Goal: Task Accomplishment & Management: Manage account settings

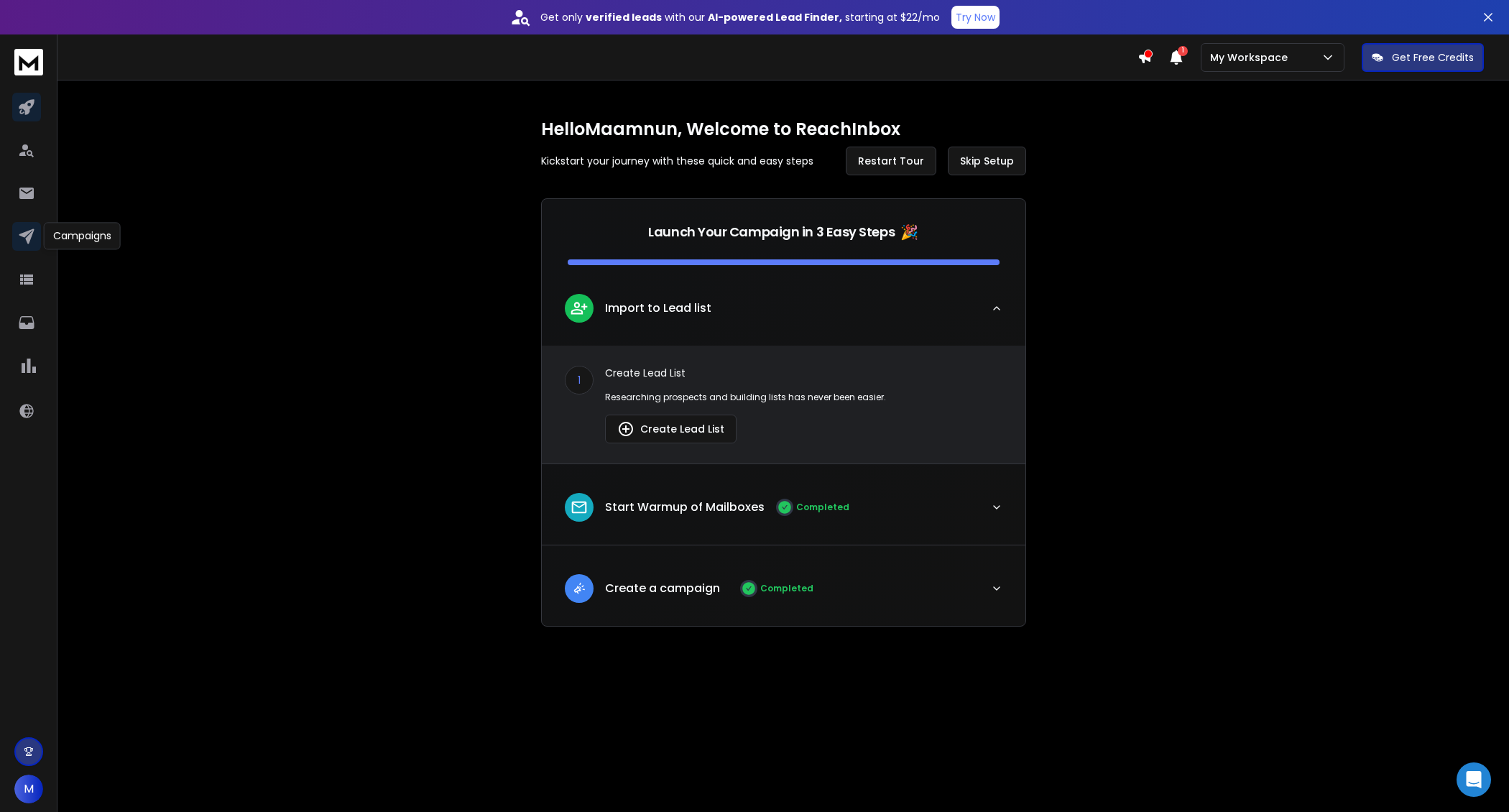
click at [15, 228] on link at bounding box center [27, 236] width 29 height 29
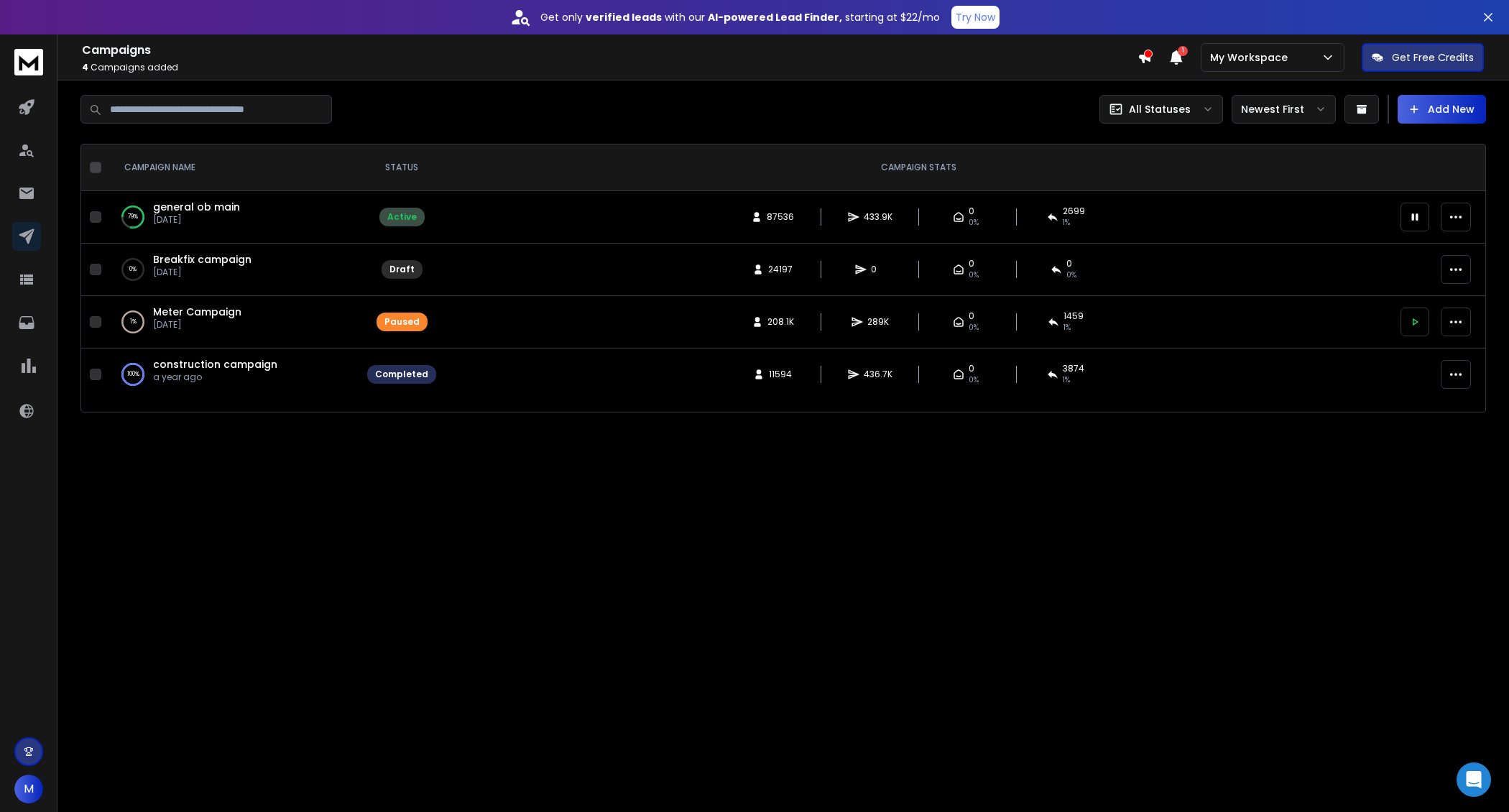
click at [212, 214] on p "2 months ago" at bounding box center [197, 220] width 87 height 12
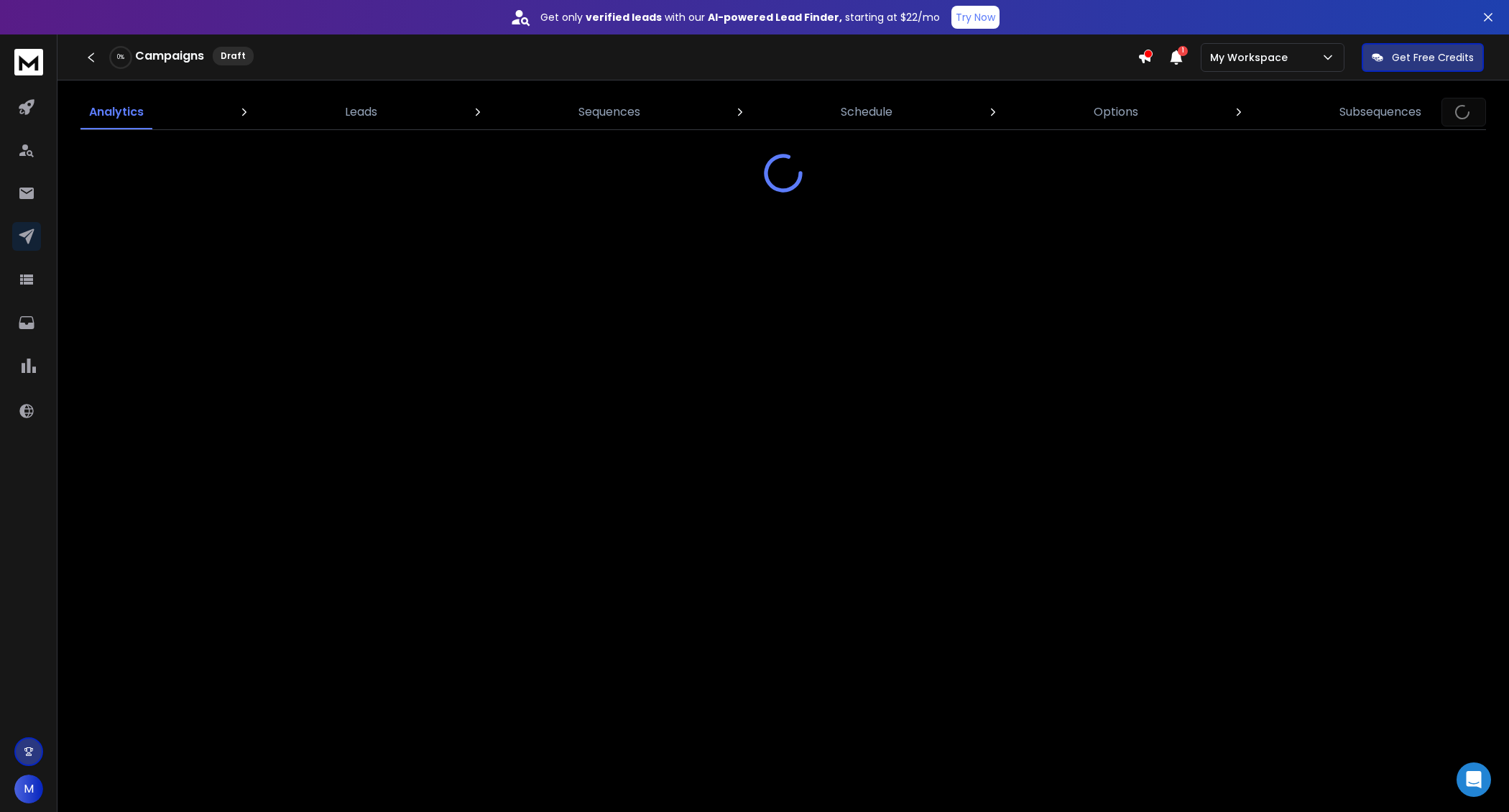
click at [333, 102] on div "Analytics Leads Sequences Schedule Options Subsequences" at bounding box center [755, 112] width 1349 height 35
click at [370, 114] on p "Leads" at bounding box center [361, 112] width 33 height 17
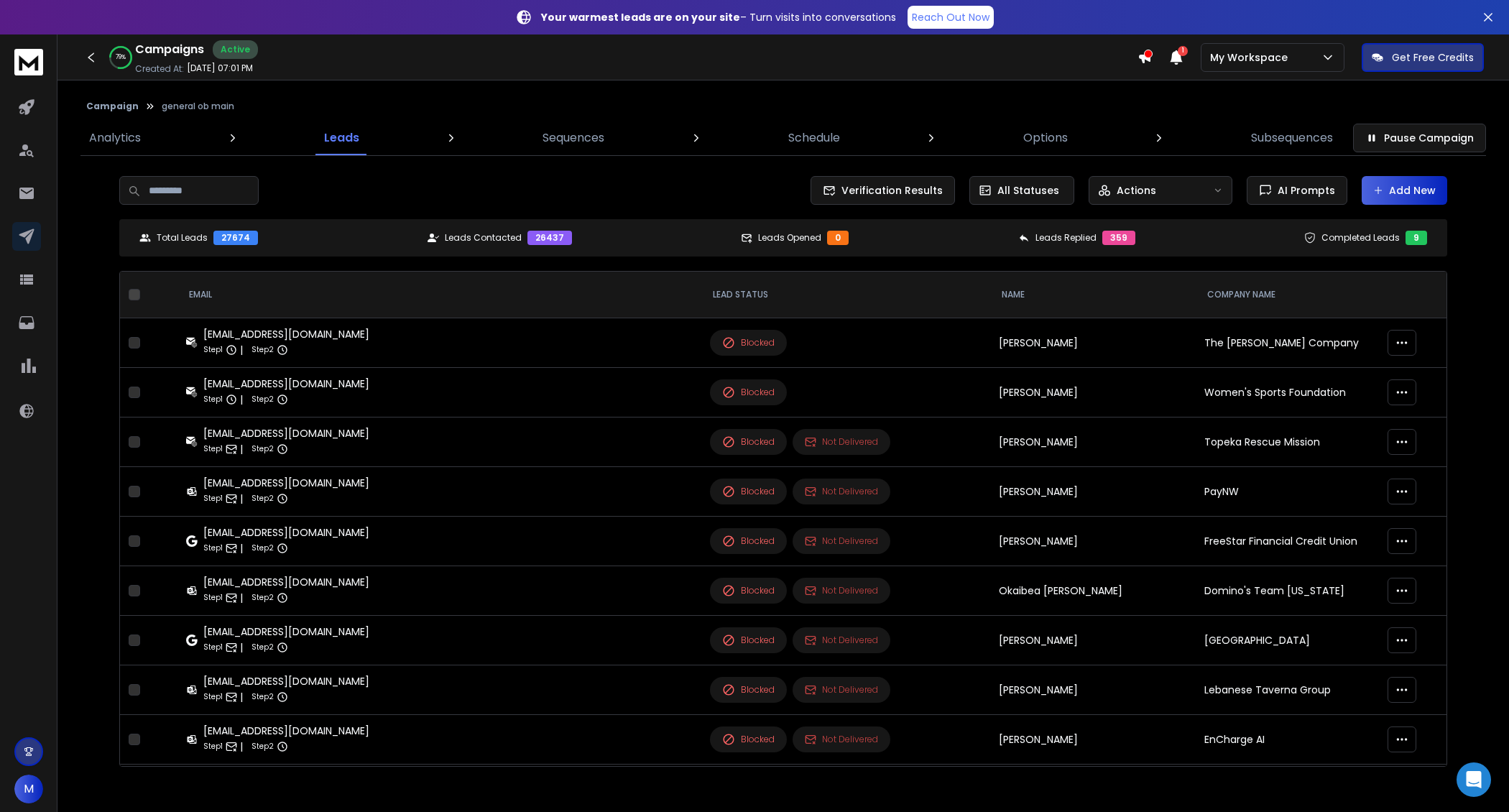
click at [1404, 197] on button "Add New" at bounding box center [1405, 190] width 86 height 29
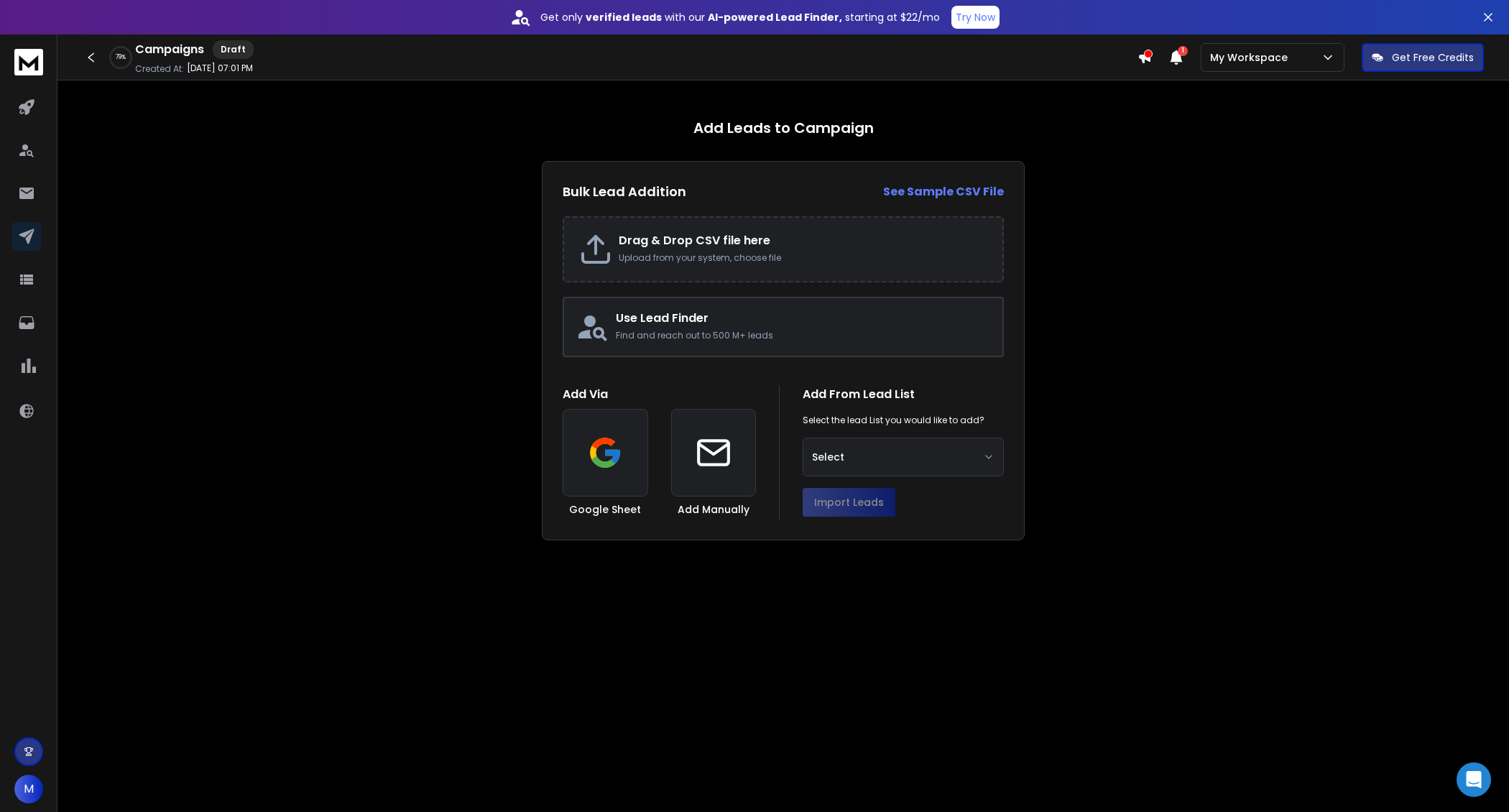
click at [652, 214] on div "Bulk Lead Addition See Sample CSV File Drag & Drop CSV file here Upload from yo…" at bounding box center [783, 269] width 441 height 175
click at [681, 234] on h2 "Drag & Drop CSV file here" at bounding box center [803, 240] width 369 height 17
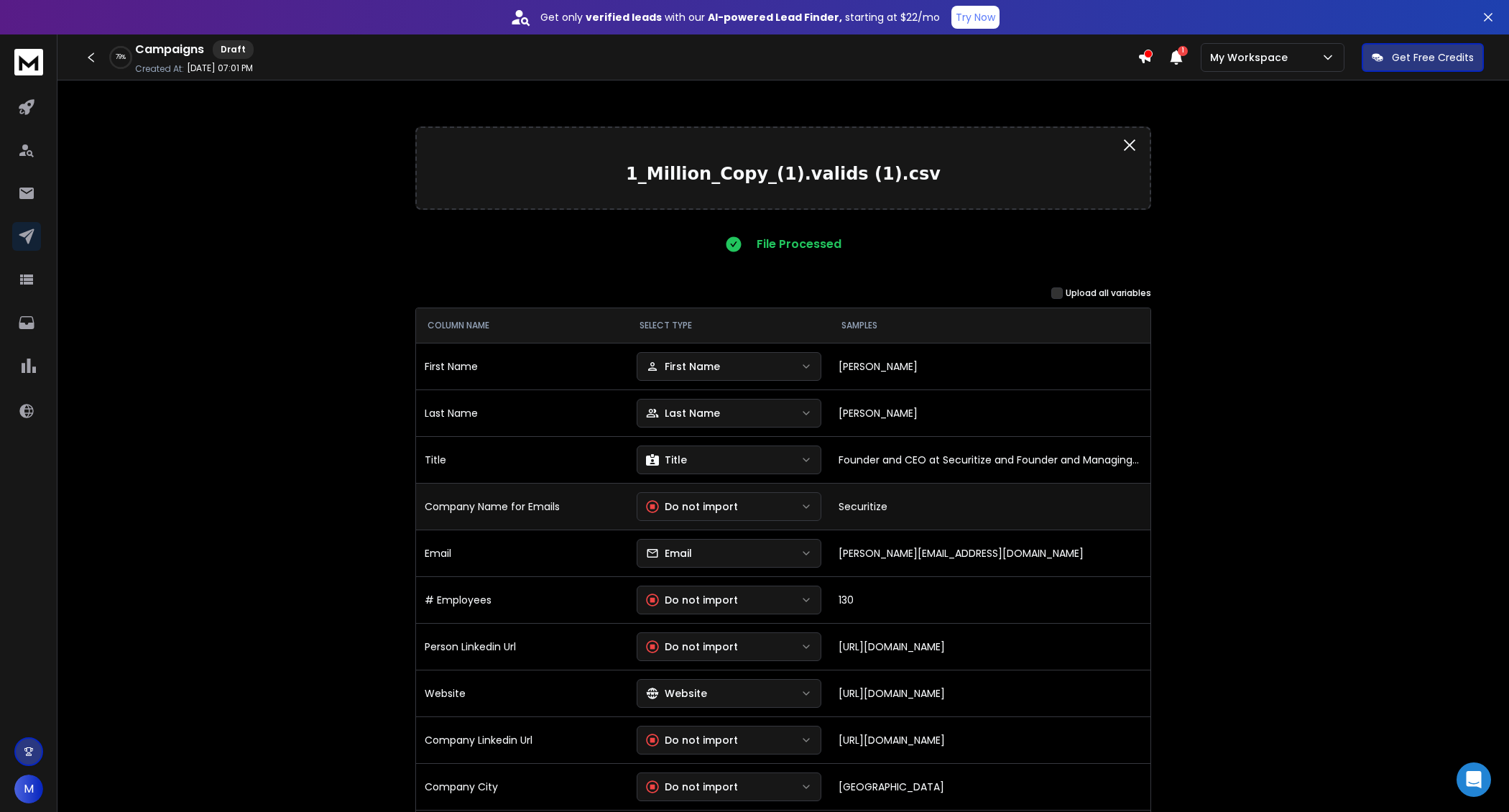
click at [750, 503] on button "Do not import" at bounding box center [729, 506] width 185 height 29
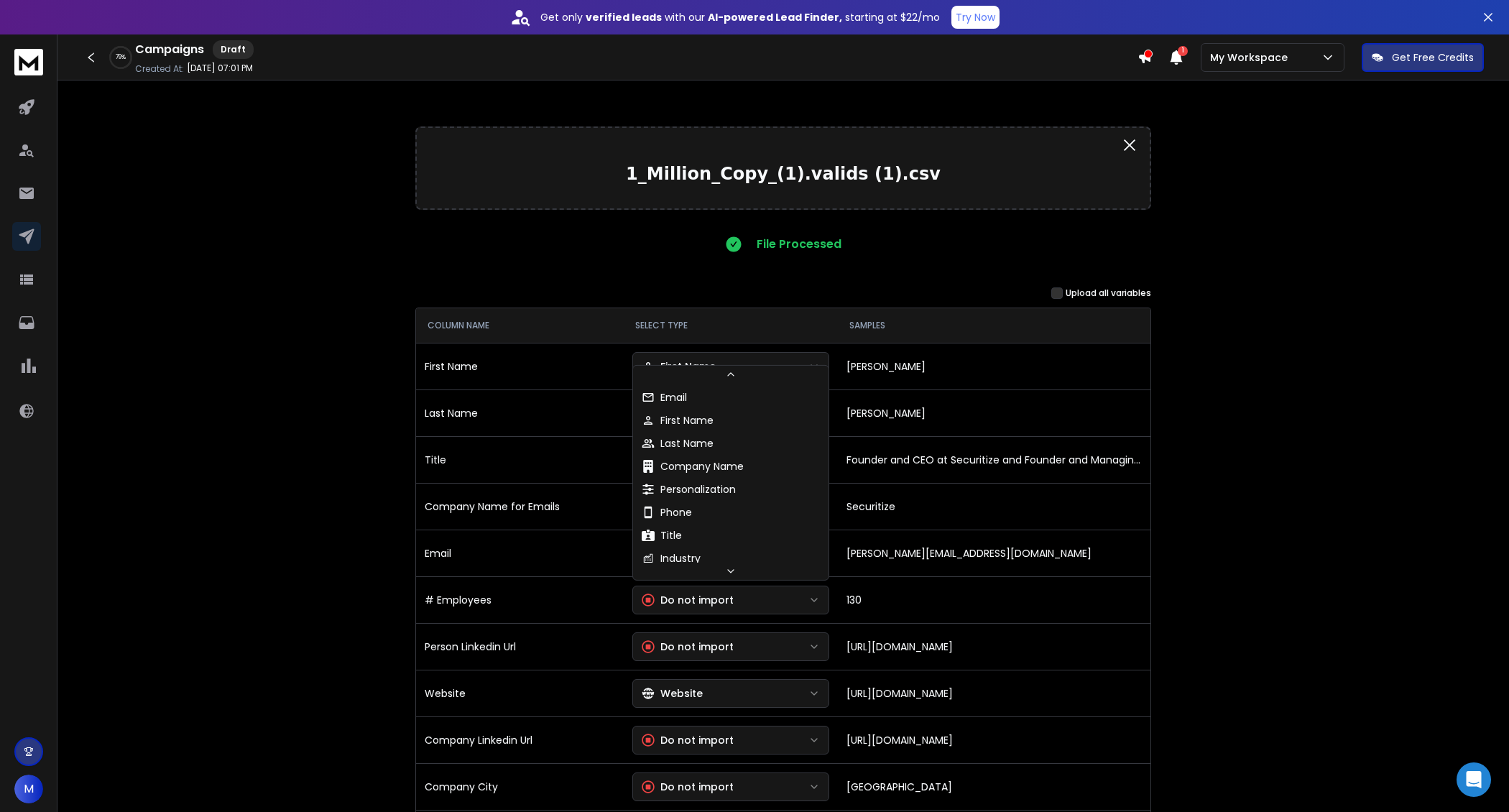
click at [740, 609] on button "Do not import" at bounding box center [731, 600] width 197 height 29
click at [1331, 511] on div "1_Million_Copy_(1).valids (1).csv File Processed Upload all variables COLUMN NA…" at bounding box center [754, 627] width 1509 height 1185
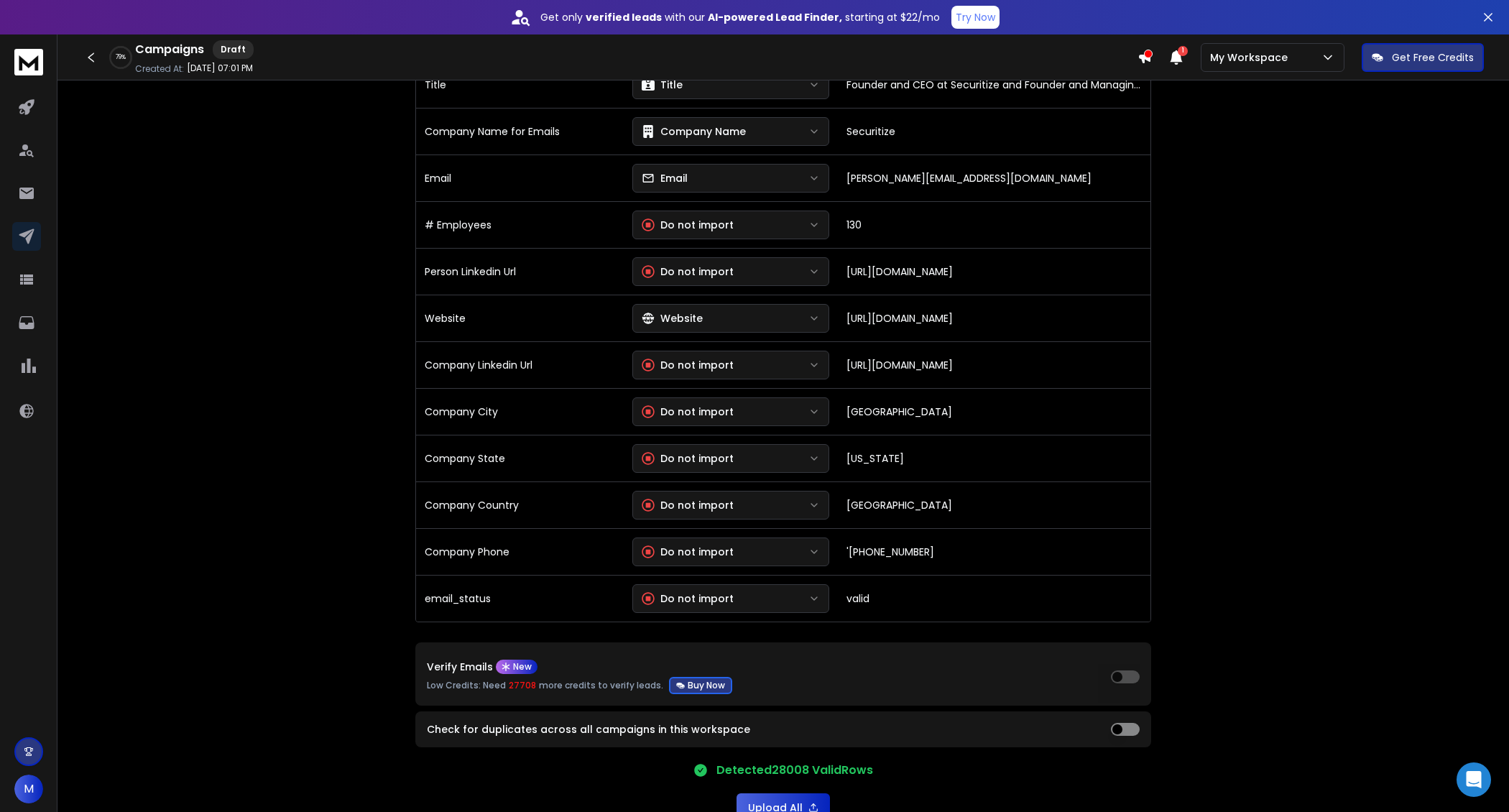
scroll to position [403, 0]
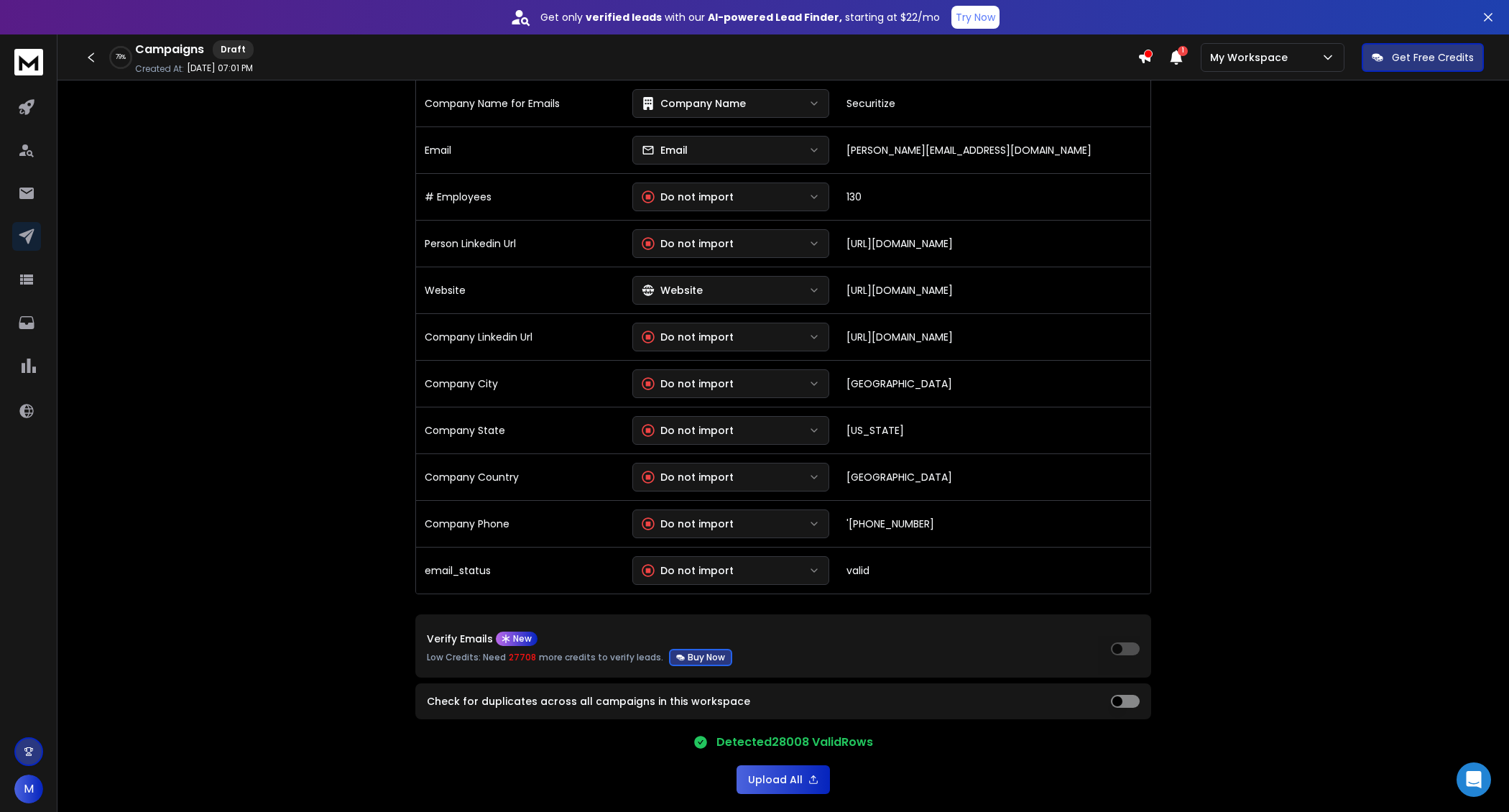
click at [792, 771] on button "Upload All" at bounding box center [783, 779] width 93 height 29
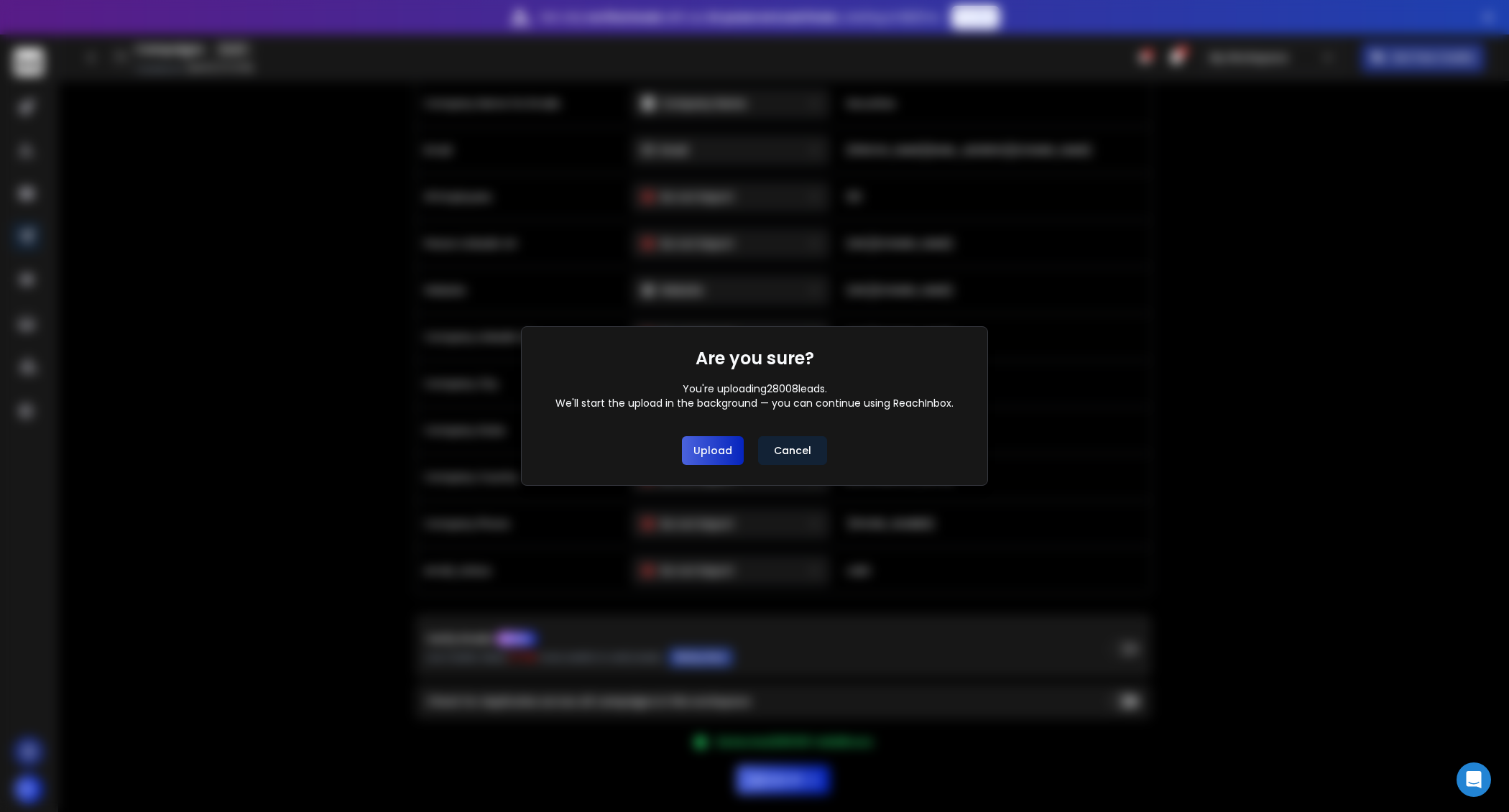
click at [720, 461] on button "Upload" at bounding box center [713, 450] width 62 height 29
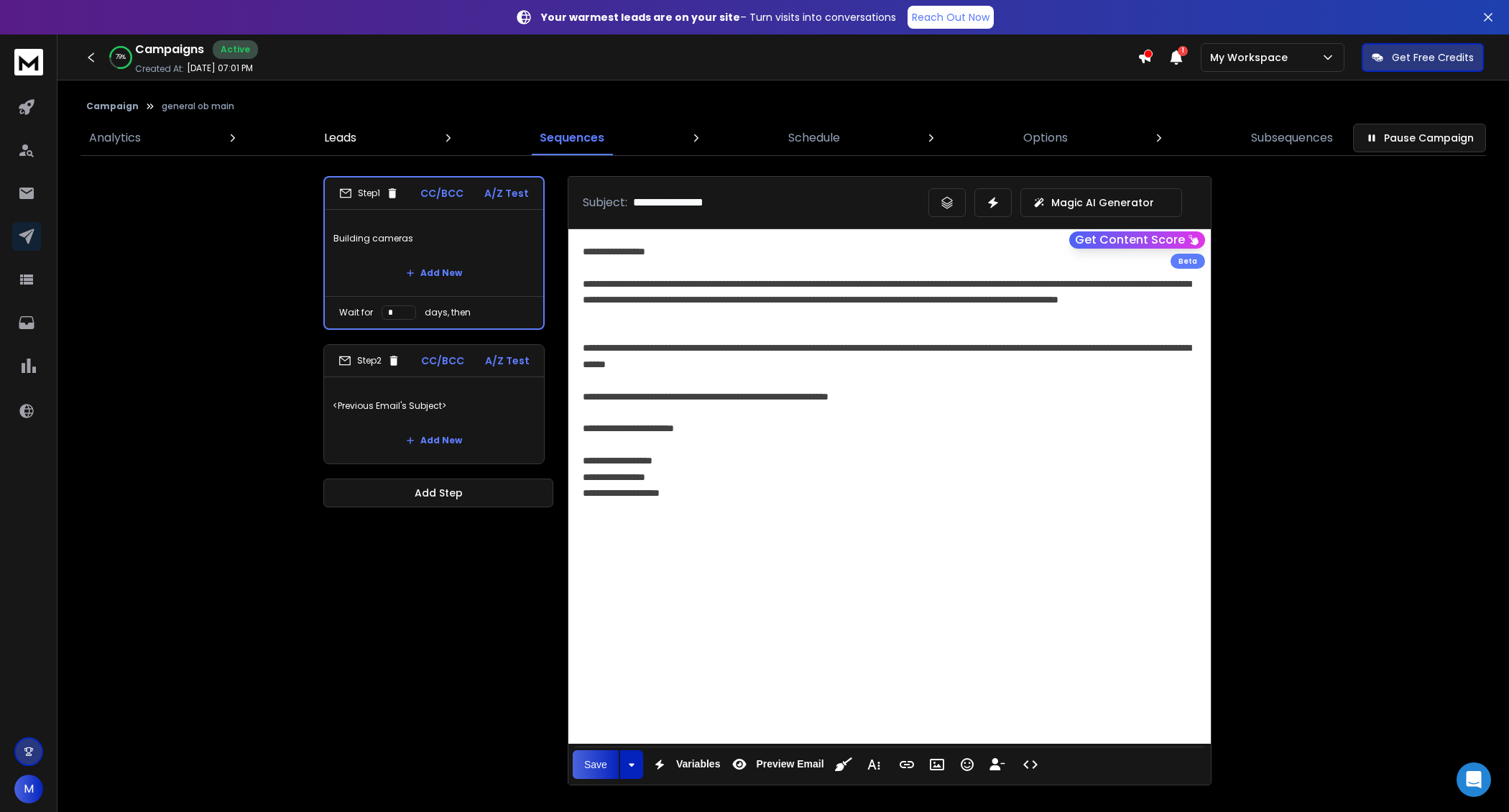
click at [359, 132] on link "Leads" at bounding box center [340, 138] width 50 height 35
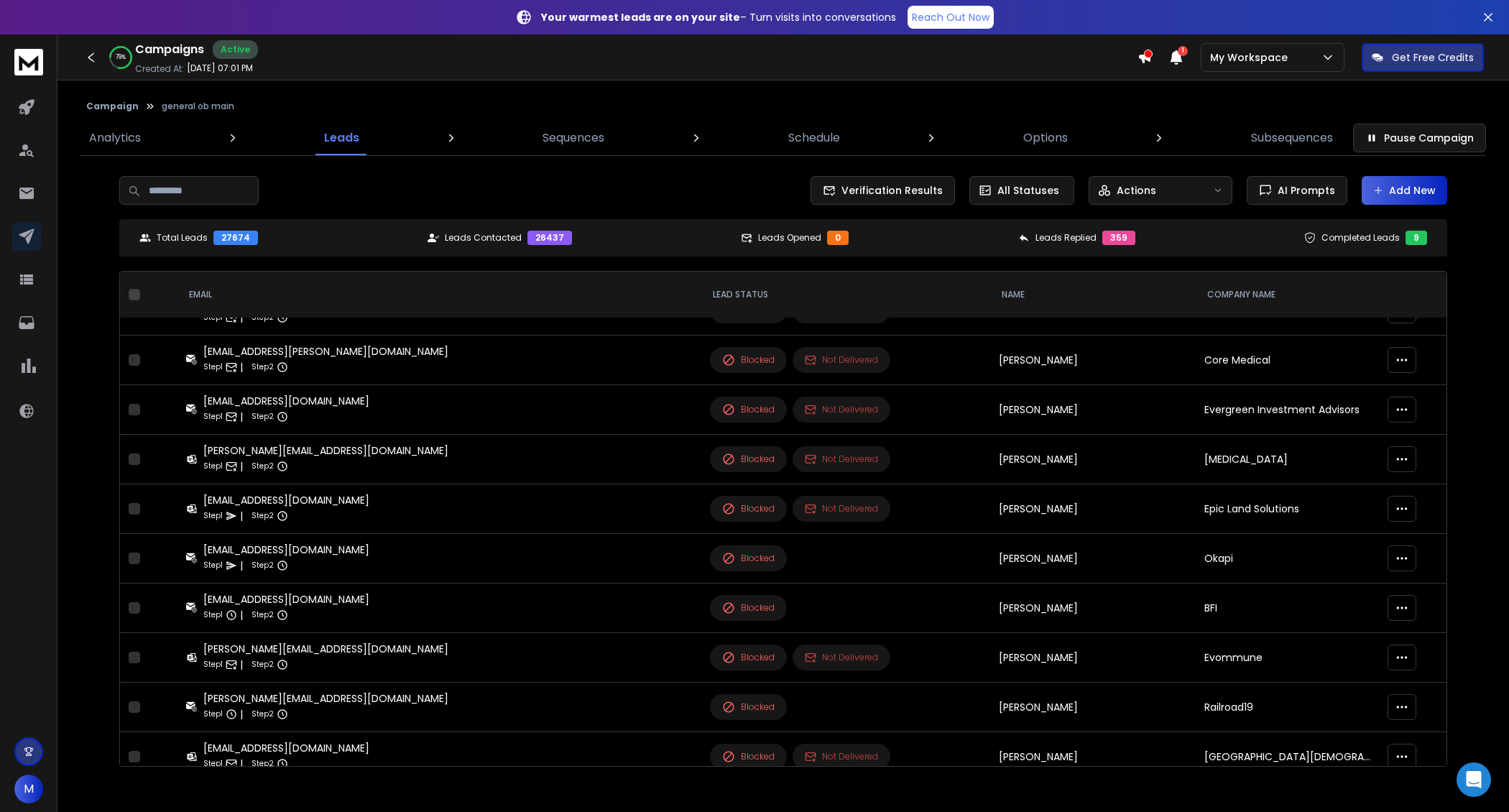
scroll to position [2026, 0]
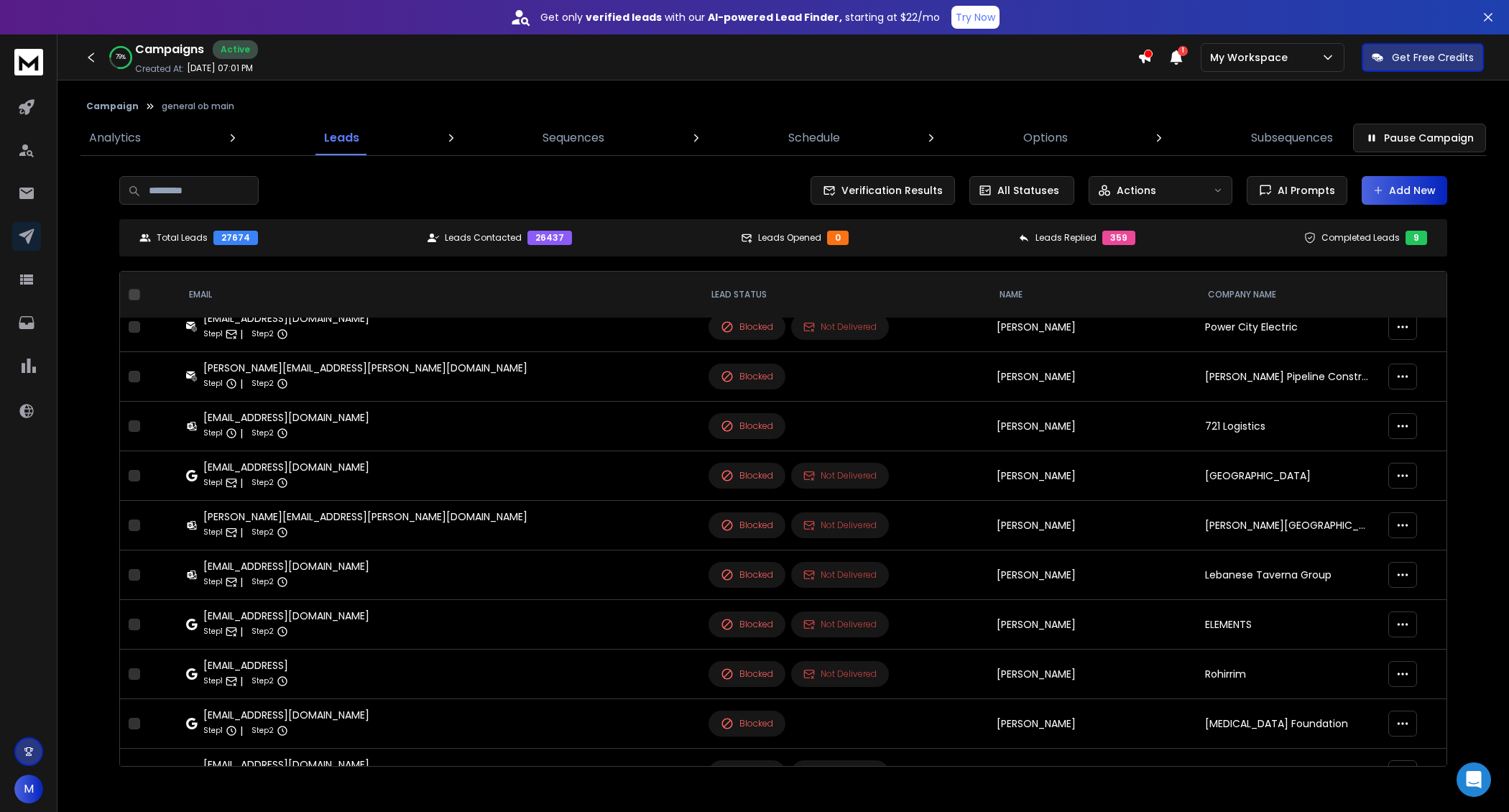
scroll to position [3578, 0]
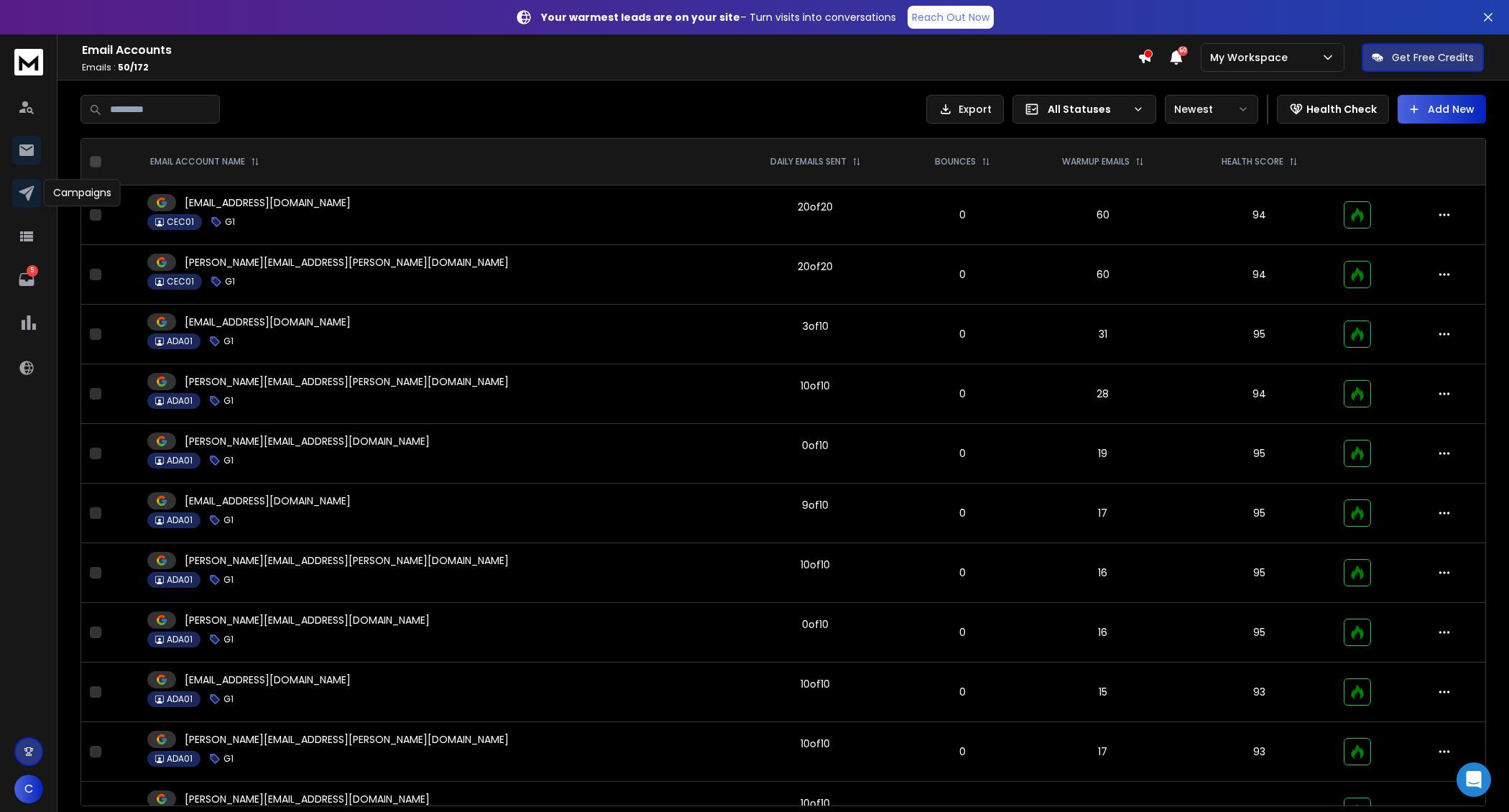
click at [36, 193] on link at bounding box center [27, 193] width 29 height 29
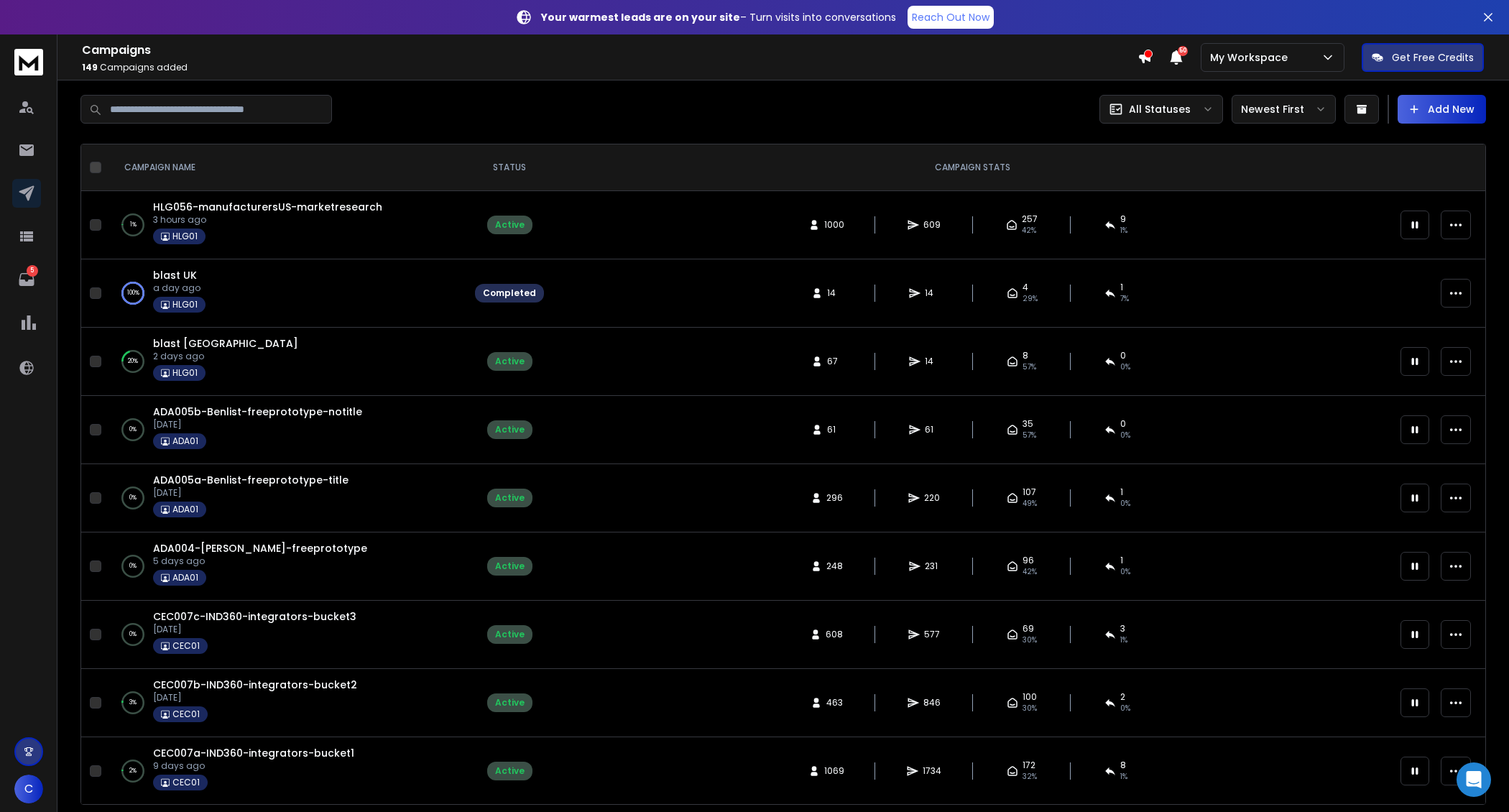
click at [210, 104] on input at bounding box center [206, 109] width 252 height 29
paste input "**********"
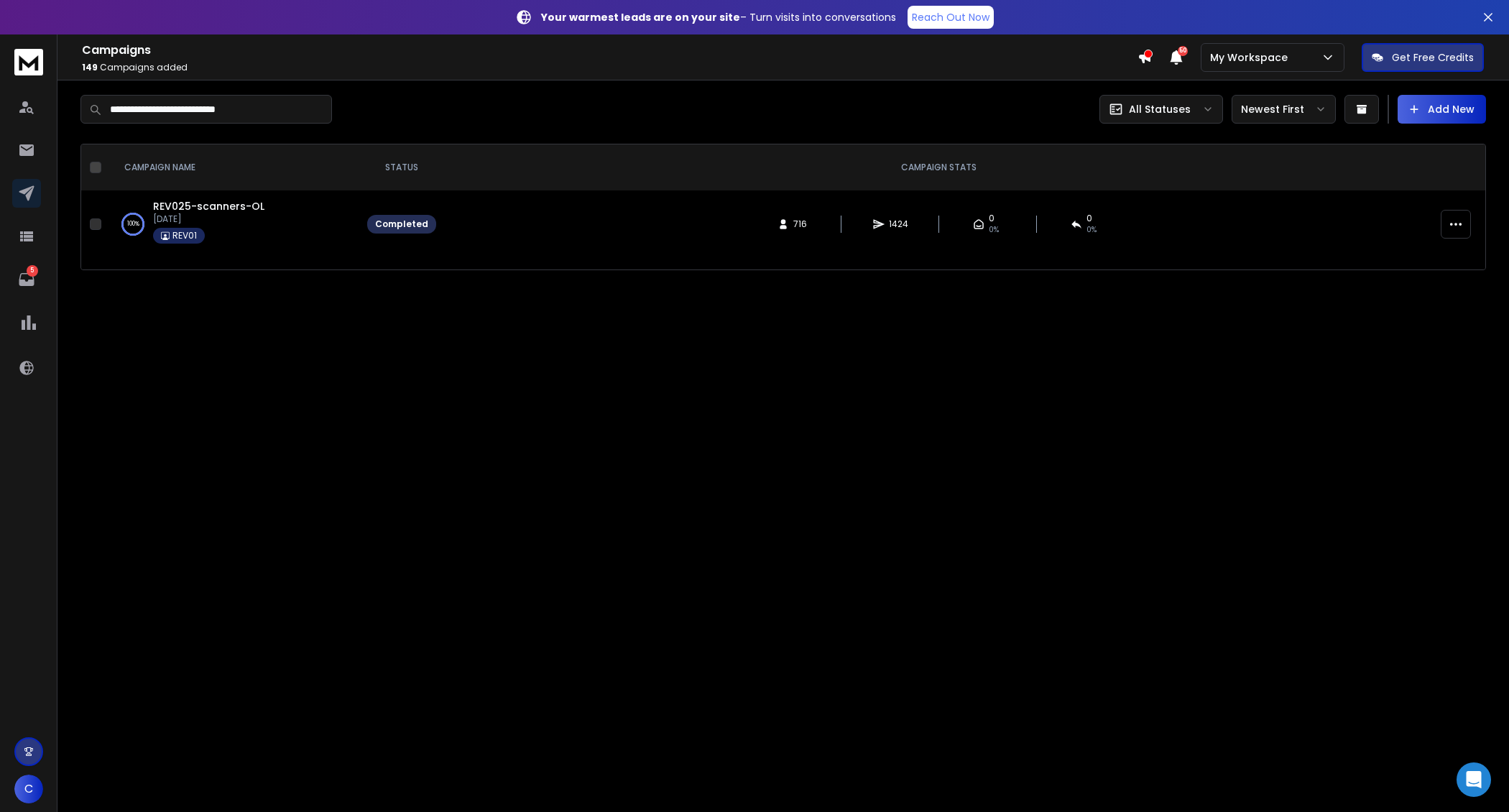
type input "**********"
click at [227, 199] on span "REV025-scanners-OL" at bounding box center [209, 206] width 112 height 14
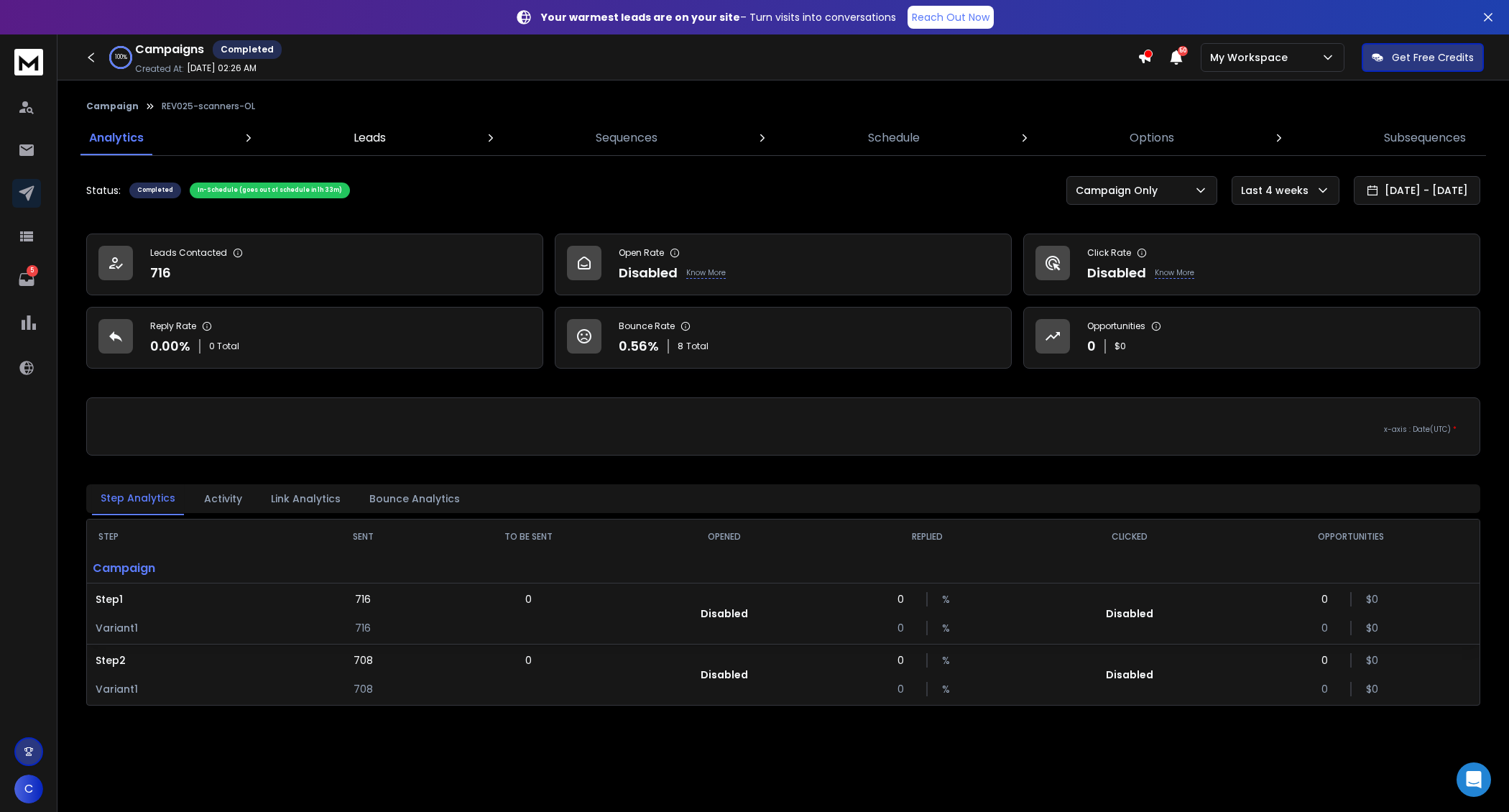
click at [368, 133] on p "Leads" at bounding box center [370, 138] width 33 height 17
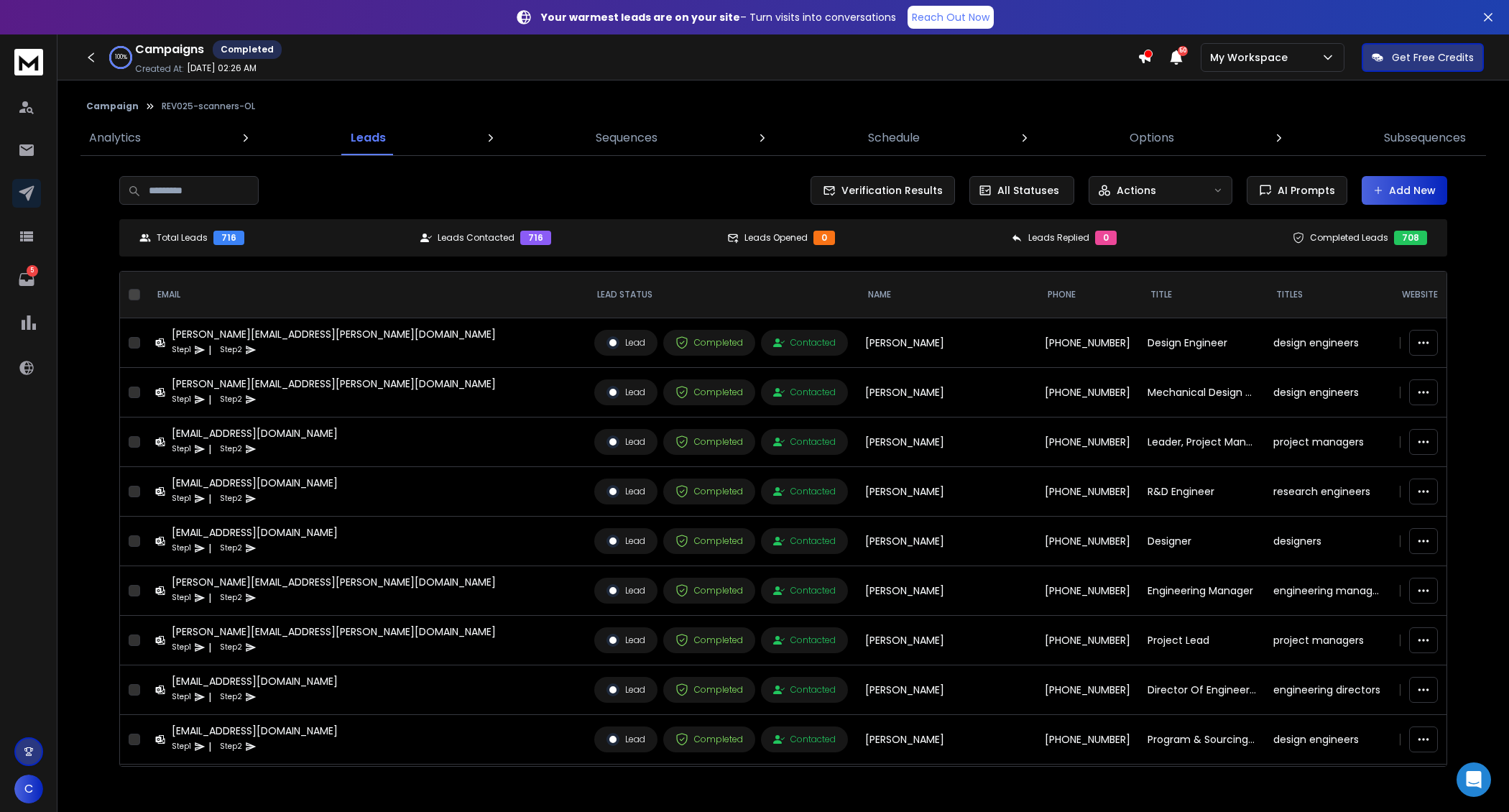
click at [226, 197] on input at bounding box center [189, 190] width 139 height 29
paste input "**********"
type input "**********"
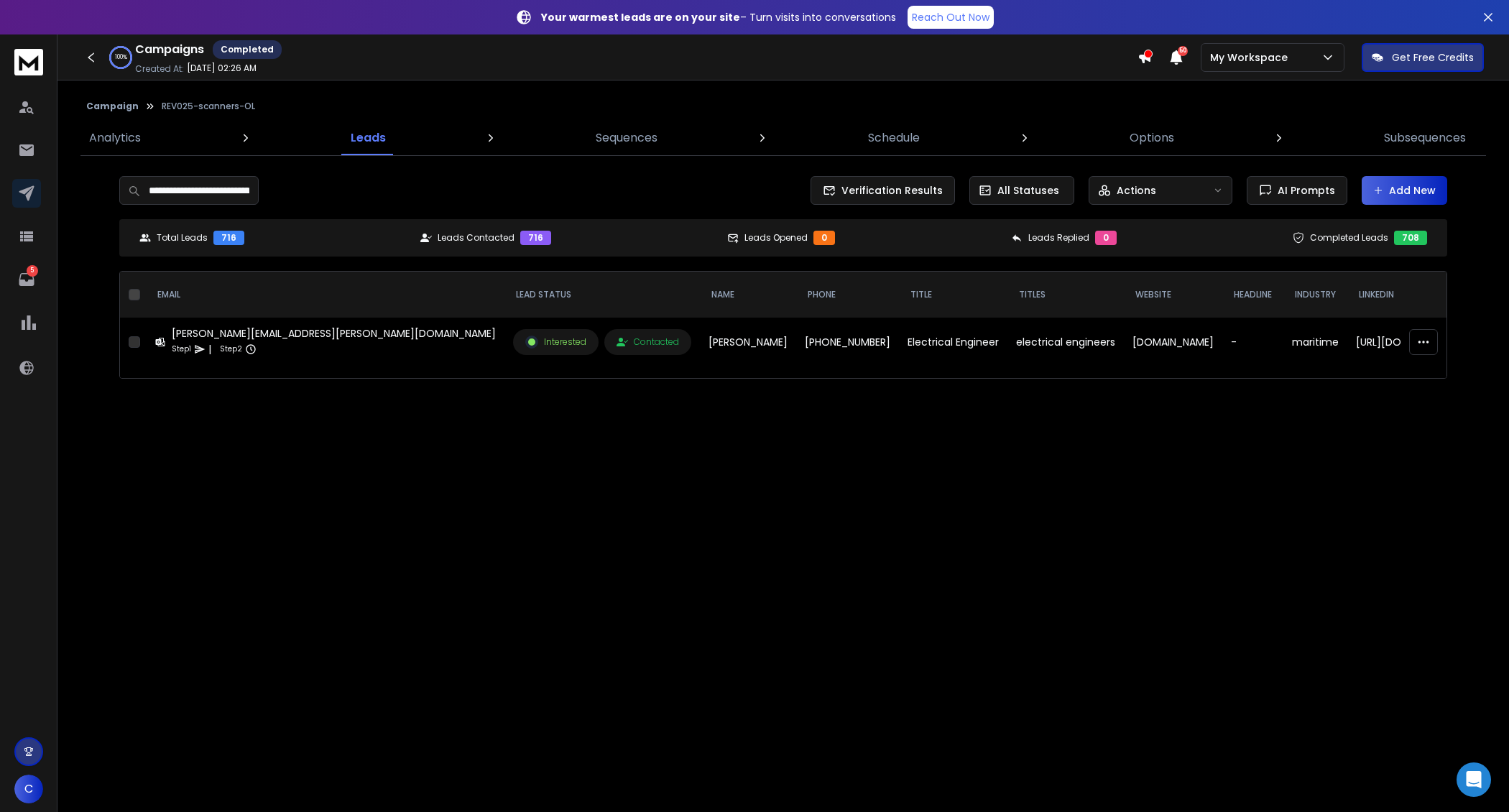
click at [1425, 336] on icon "button" at bounding box center [1423, 342] width 13 height 13
click at [1283, 351] on td "maritime" at bounding box center [1315, 342] width 64 height 49
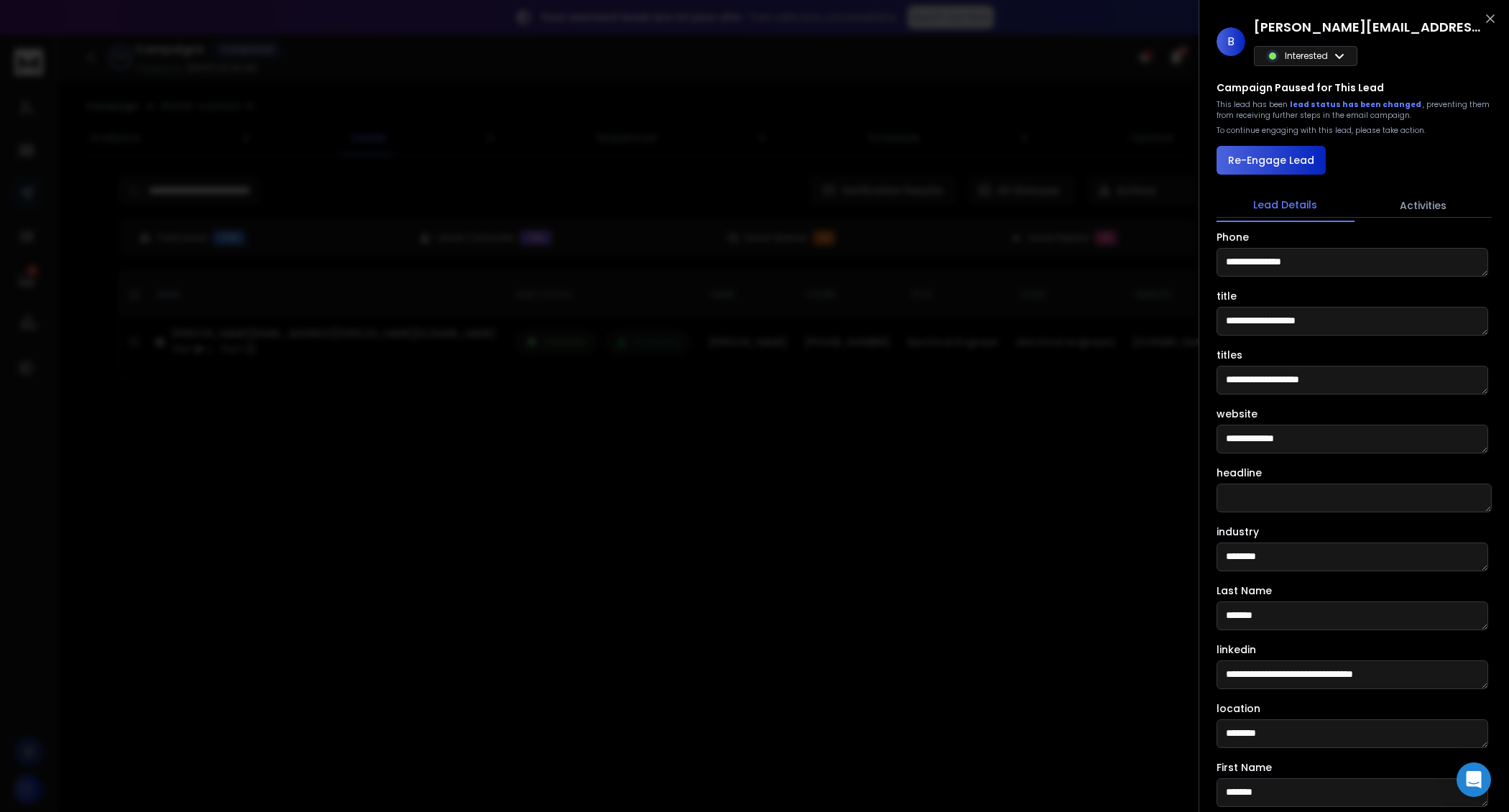
click at [1425, 195] on button "Activities" at bounding box center [1423, 205] width 138 height 32
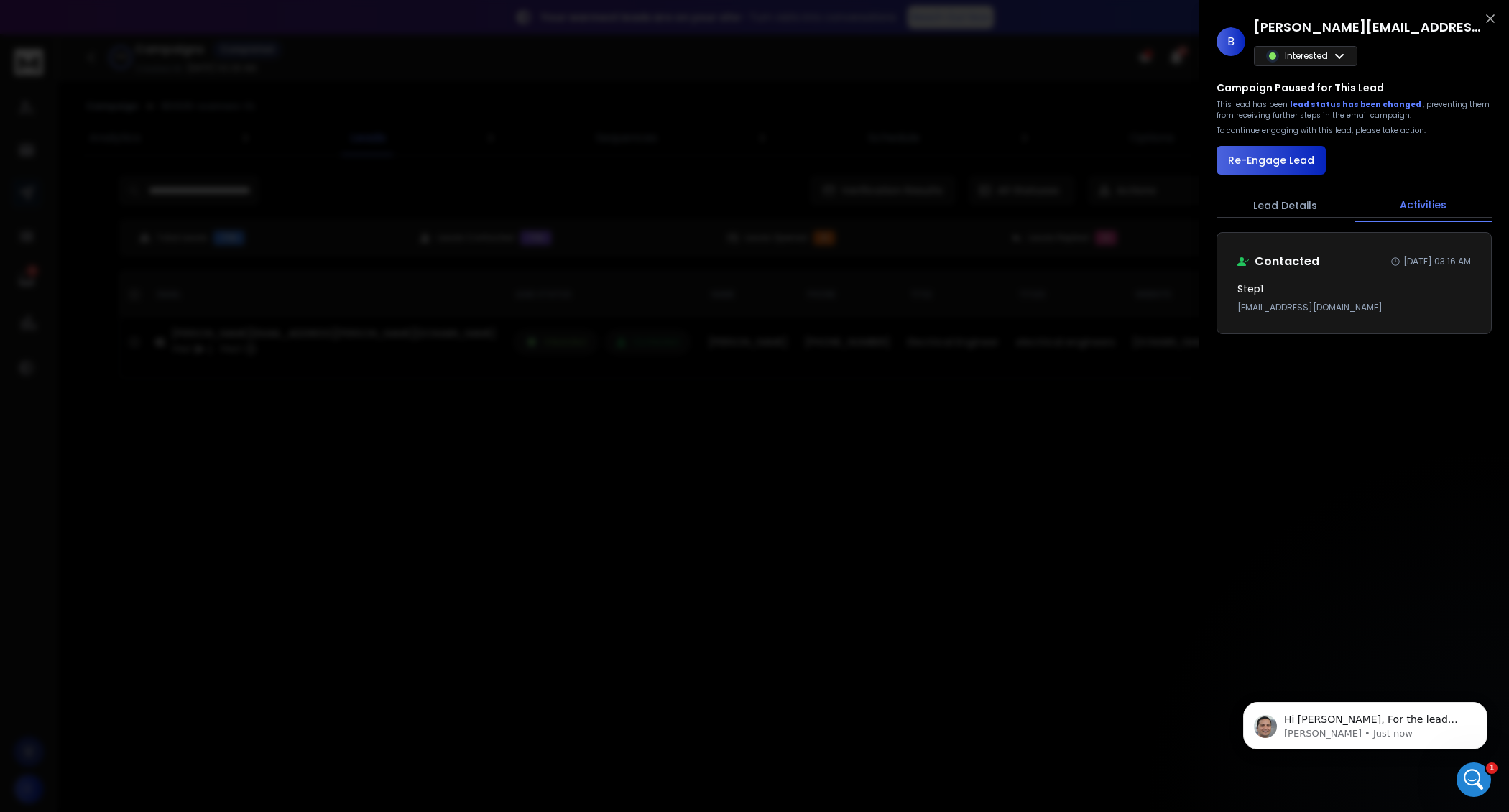
scroll to position [0, 0]
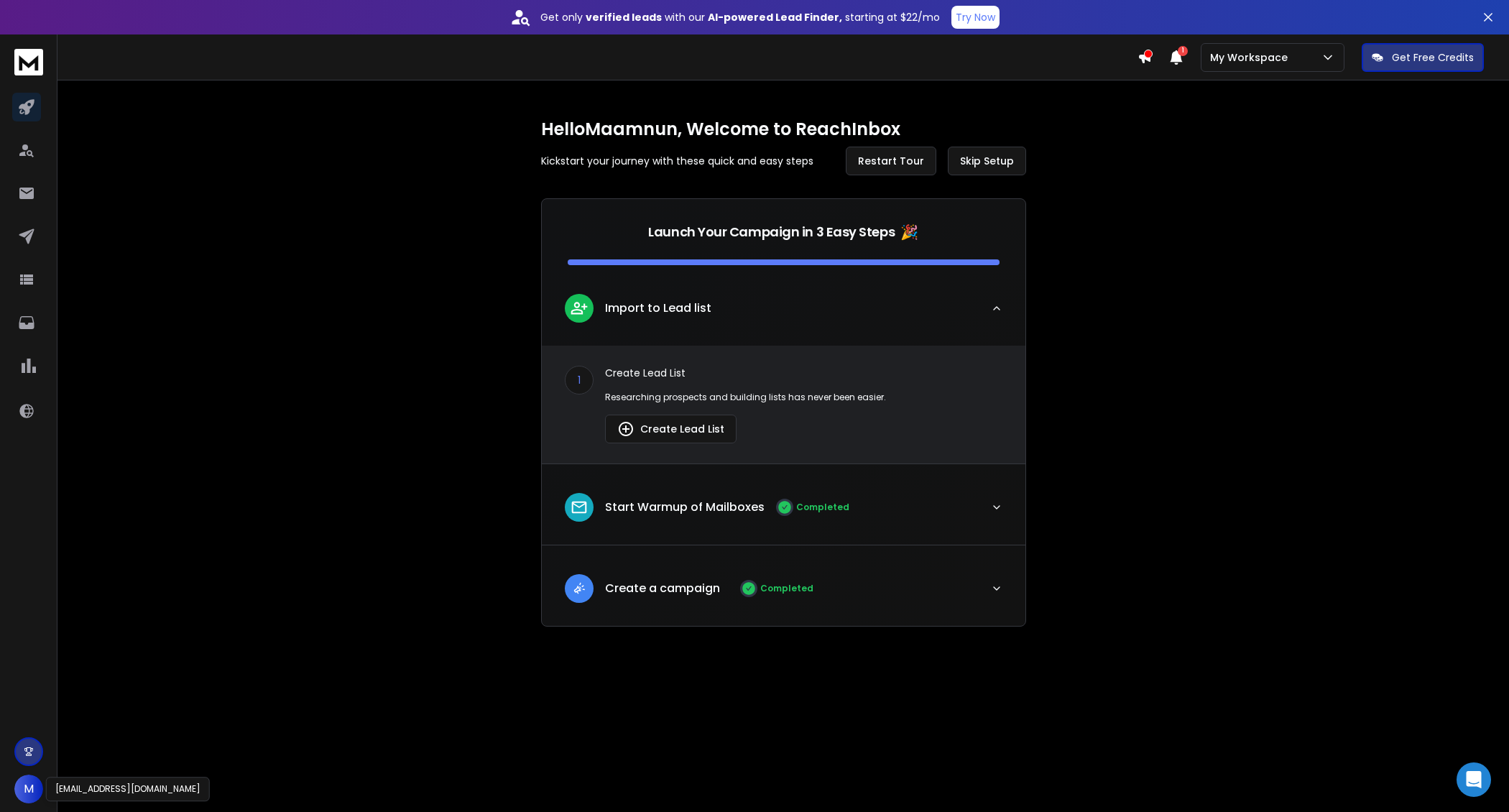
click at [24, 792] on span "M" at bounding box center [28, 788] width 29 height 29
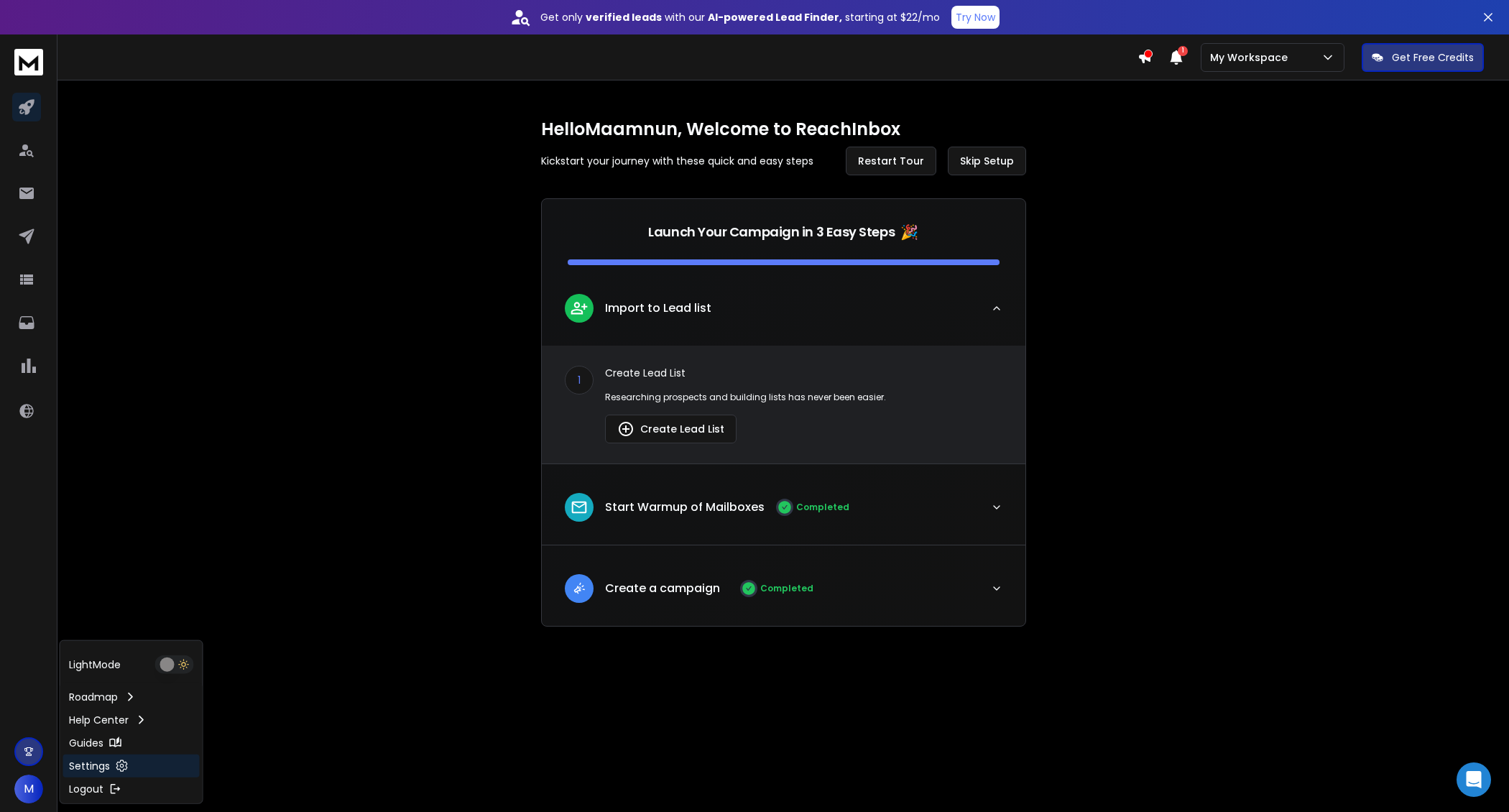
click at [138, 760] on div "Settings" at bounding box center [131, 765] width 137 height 23
